Goal: Navigation & Orientation: Find specific page/section

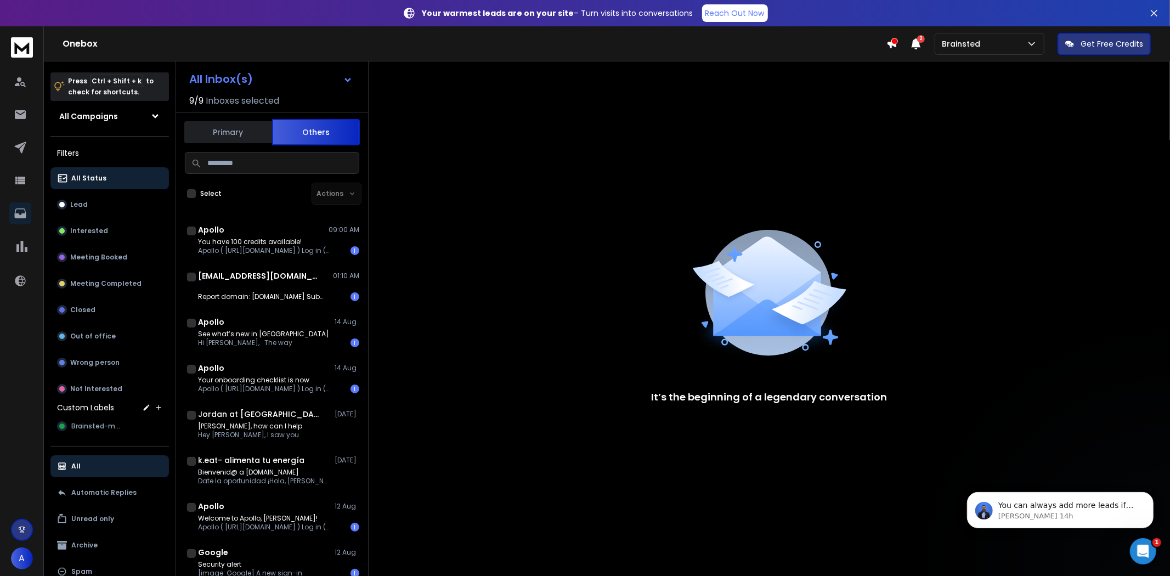
click at [412, 225] on div "It’s the beginning of a legendary conversation" at bounding box center [770, 306] width 802 height 490
click at [17, 154] on icon at bounding box center [20, 147] width 13 height 13
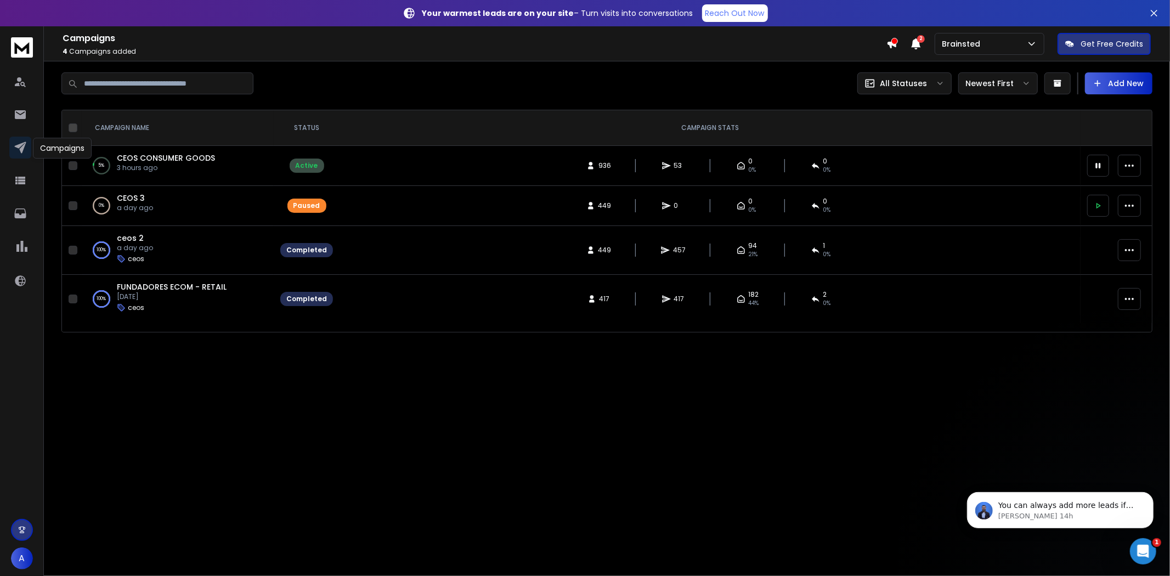
click at [12, 149] on link at bounding box center [20, 148] width 22 height 22
click at [25, 111] on icon at bounding box center [20, 114] width 11 height 9
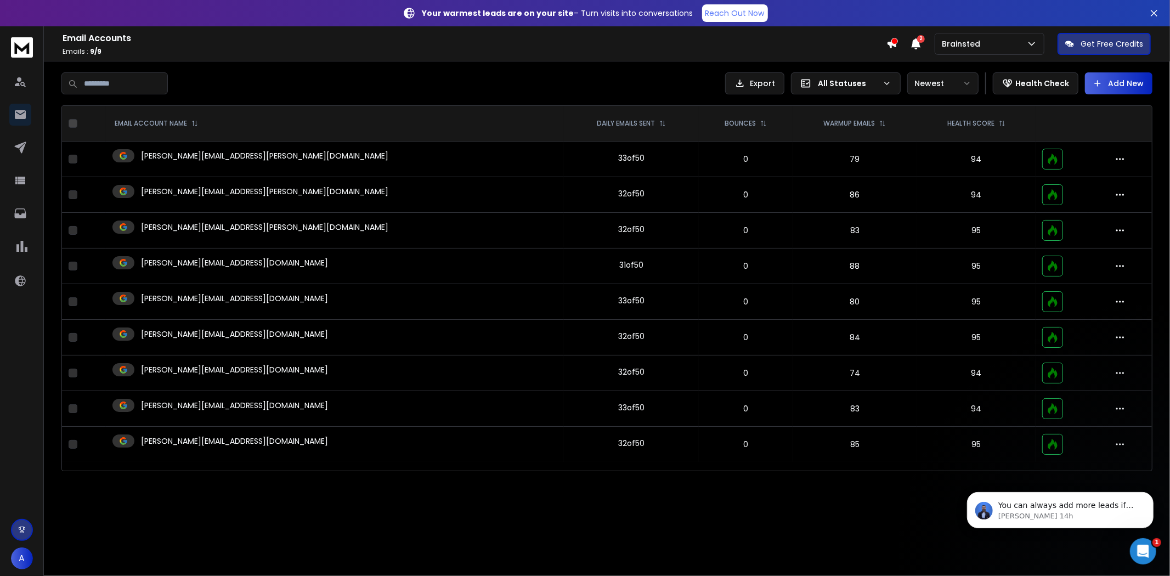
click at [469, 85] on div at bounding box center [389, 83] width 657 height 22
click at [18, 155] on link at bounding box center [20, 148] width 22 height 22
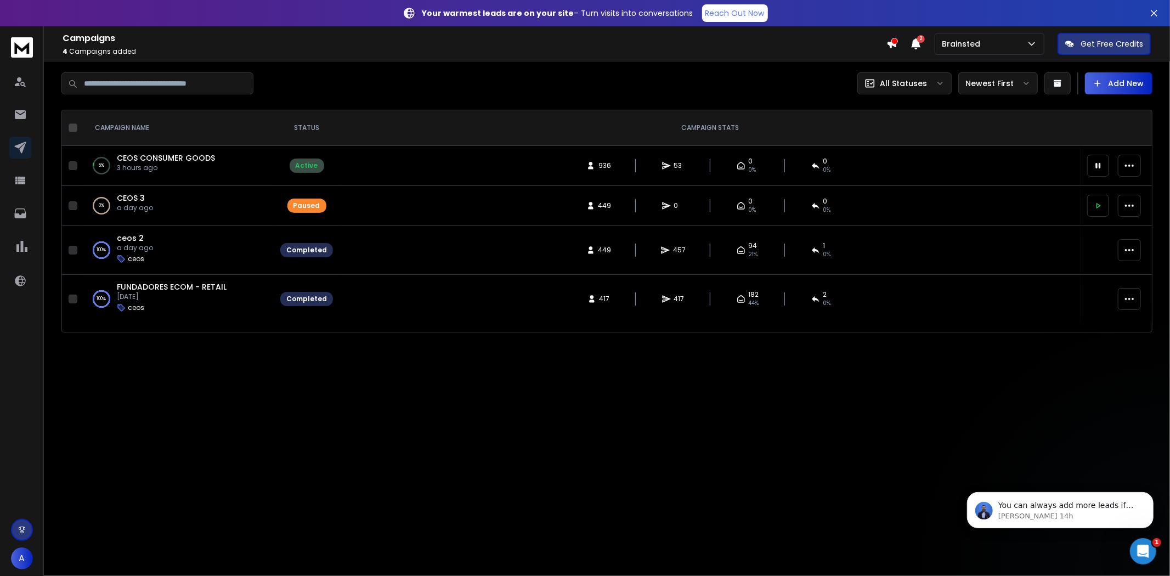
click at [473, 84] on div at bounding box center [334, 83] width 546 height 22
click at [23, 145] on icon at bounding box center [20, 147] width 13 height 13
click at [395, 68] on div "Campaigns 4 Campaigns Added All Statuses Newest First Add New CAMPAIGN NAME STA…" at bounding box center [607, 202] width 1126 height 282
click at [22, 117] on icon at bounding box center [20, 114] width 11 height 9
